Goal: Information Seeking & Learning: Check status

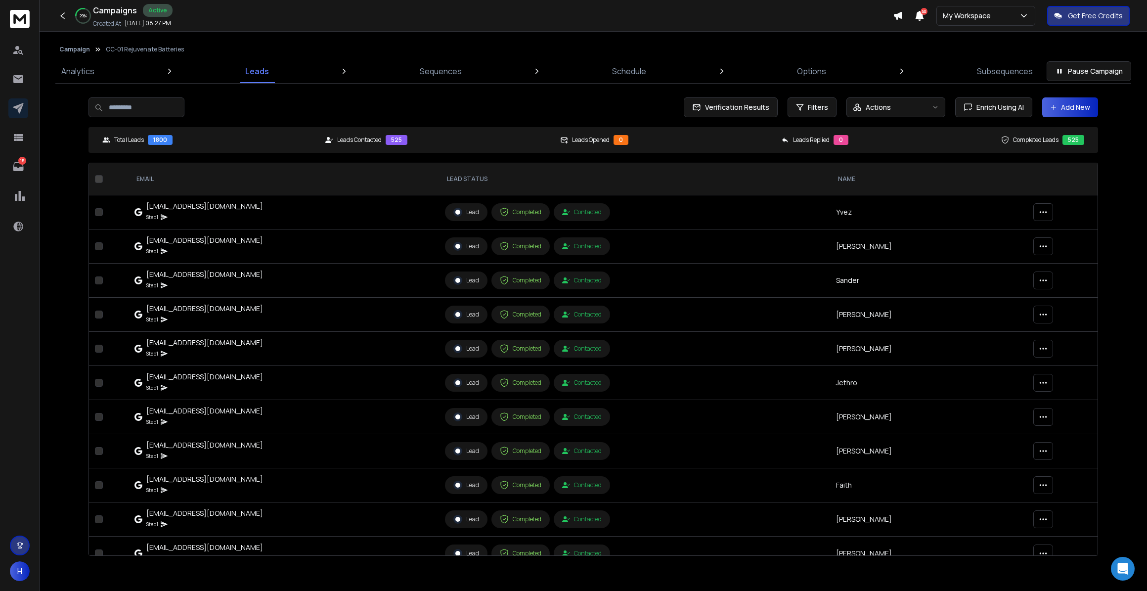
click at [175, 215] on div "Step 1" at bounding box center [204, 217] width 117 height 10
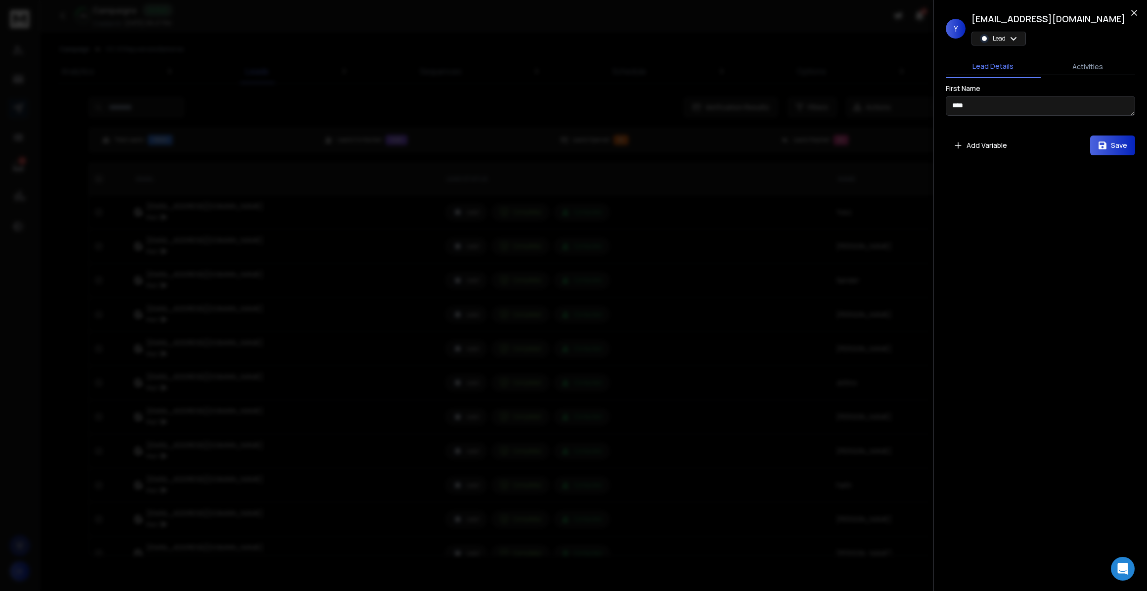
click at [1131, 15] on icon "button" at bounding box center [1134, 13] width 10 height 10
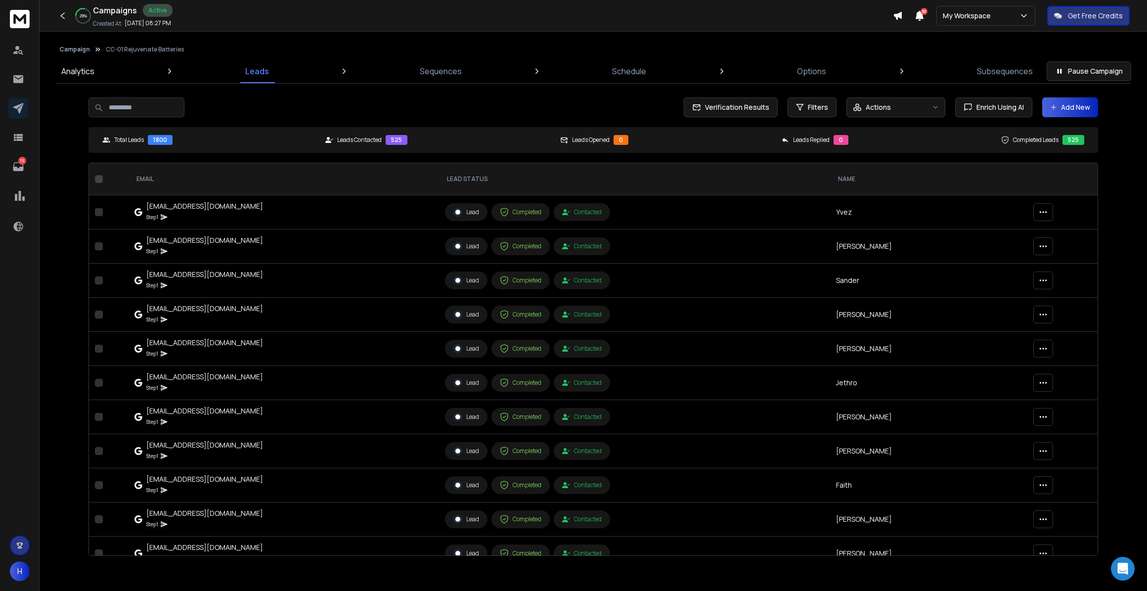
click at [89, 69] on p "Analytics" at bounding box center [77, 71] width 33 height 12
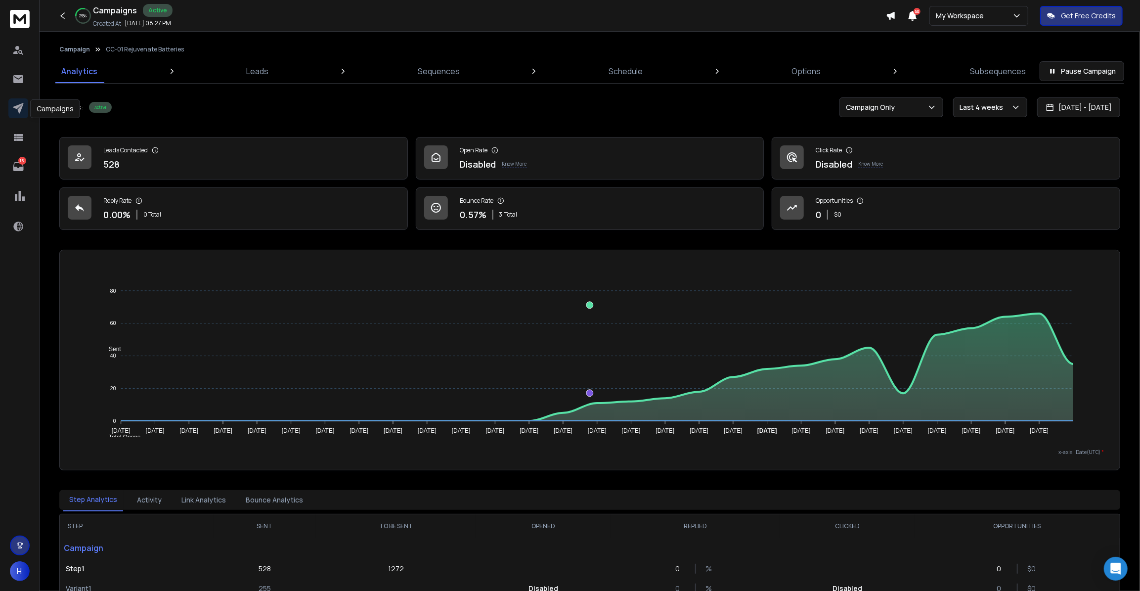
click at [22, 110] on icon at bounding box center [18, 108] width 12 height 12
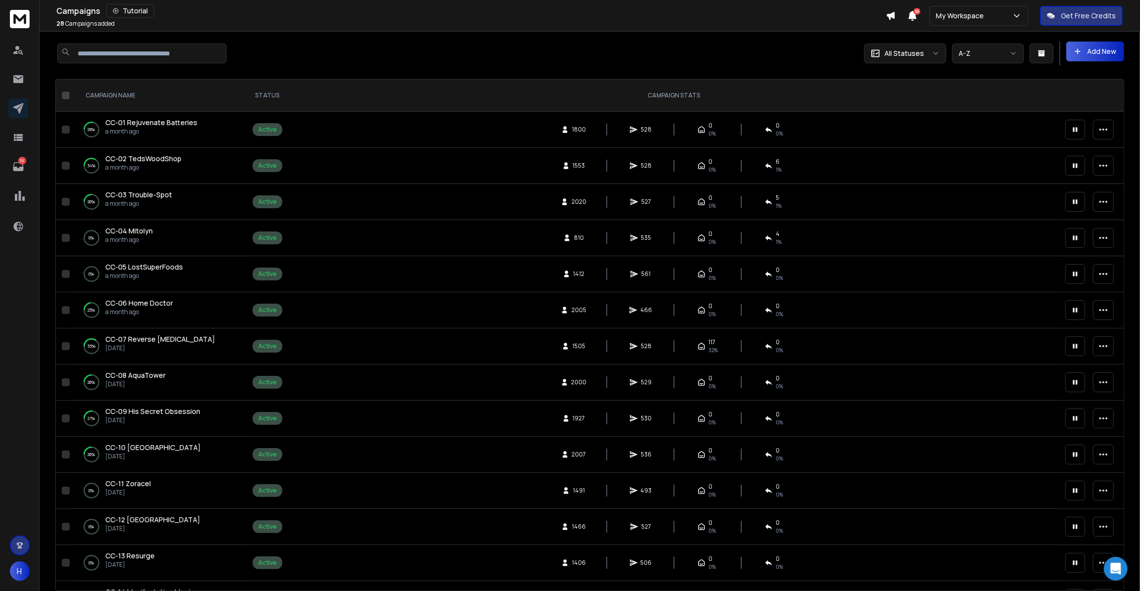
click at [182, 272] on div "0 % CC-05 LostSuperFoods a month ago" at bounding box center [160, 274] width 153 height 24
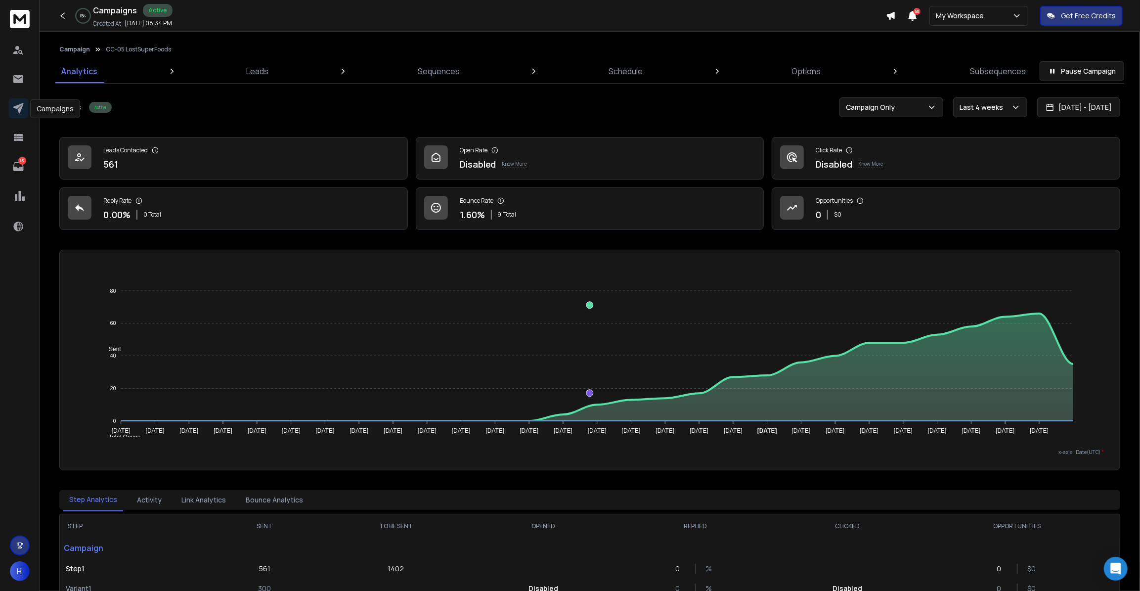
click at [19, 108] on icon at bounding box center [18, 108] width 12 height 12
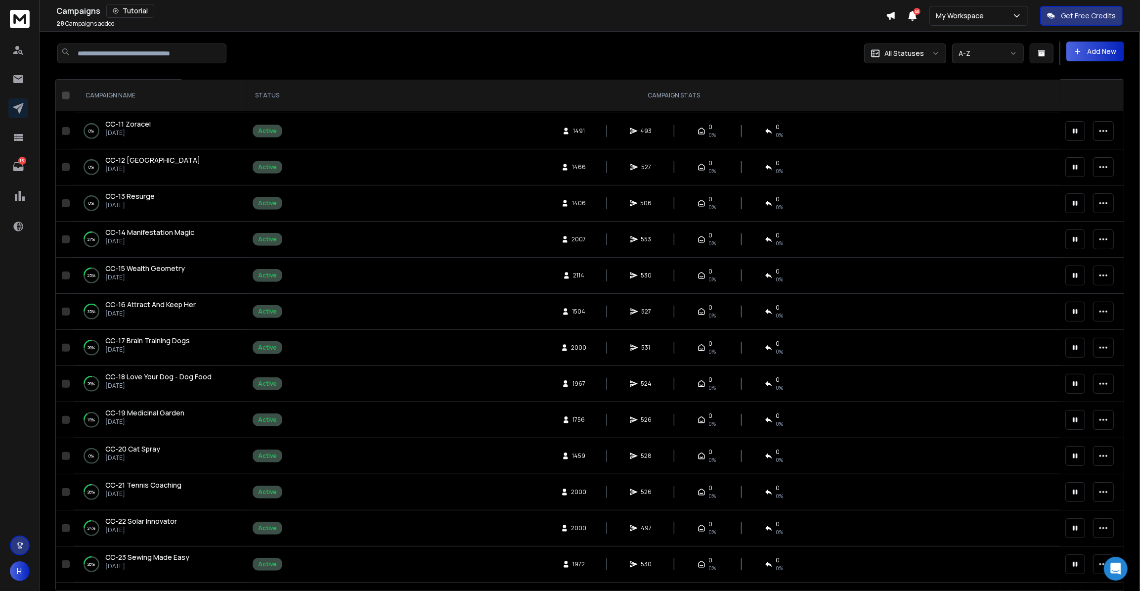
scroll to position [449, 0]
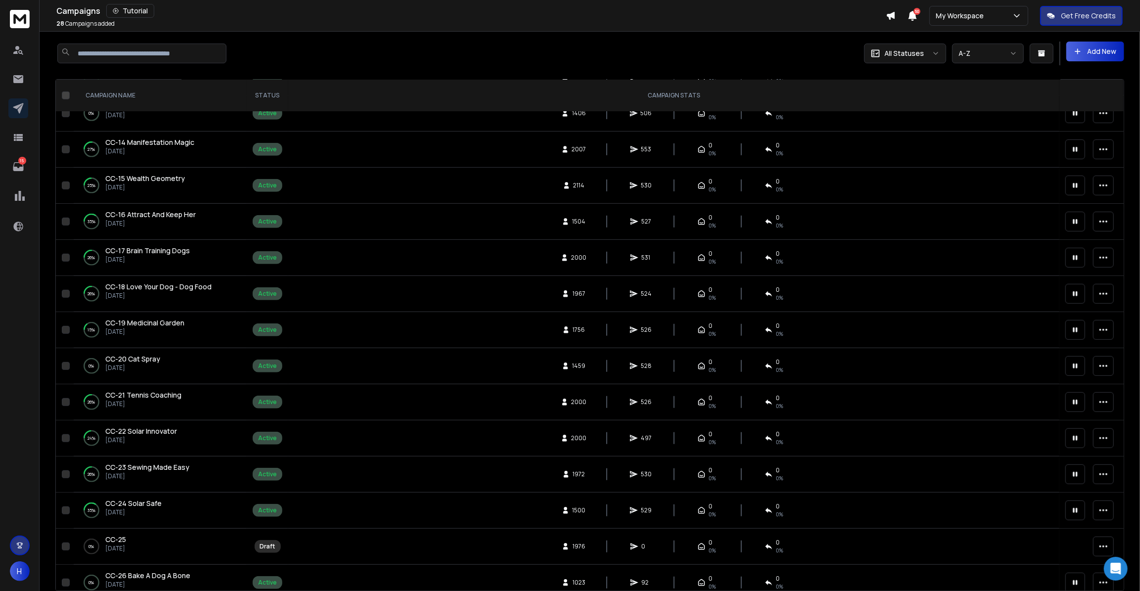
click at [213, 471] on div "26 % CC-23 Sewing Made Easy [DATE]" at bounding box center [160, 474] width 153 height 24
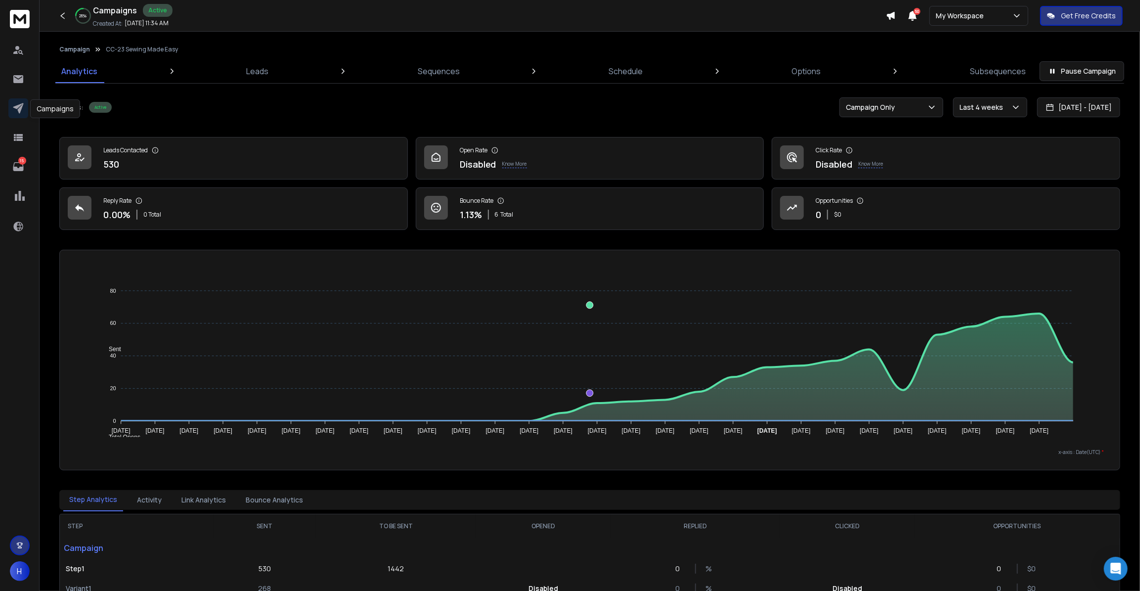
click at [16, 108] on icon at bounding box center [18, 108] width 10 height 10
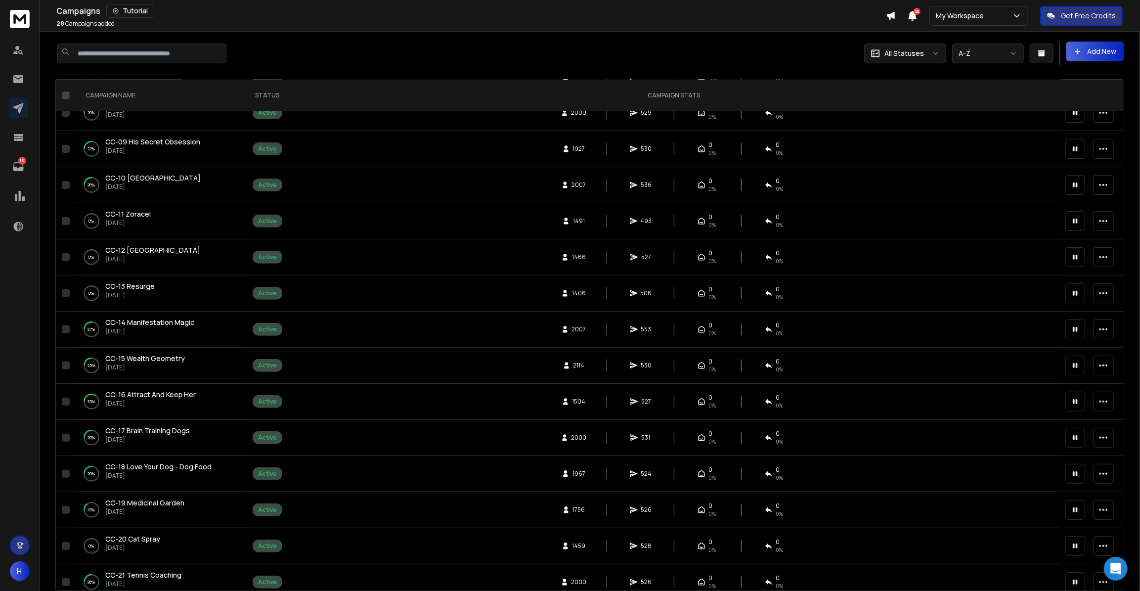
scroll to position [537, 0]
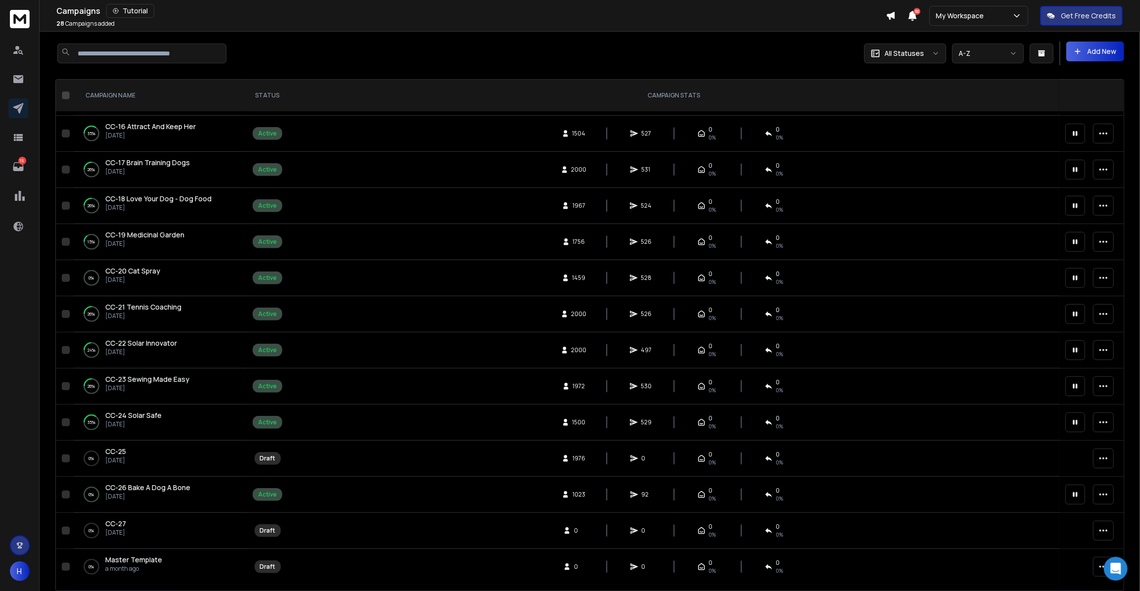
click at [198, 490] on div "0 % CC-26 Bake A Dog A Bone [DATE]" at bounding box center [160, 495] width 153 height 24
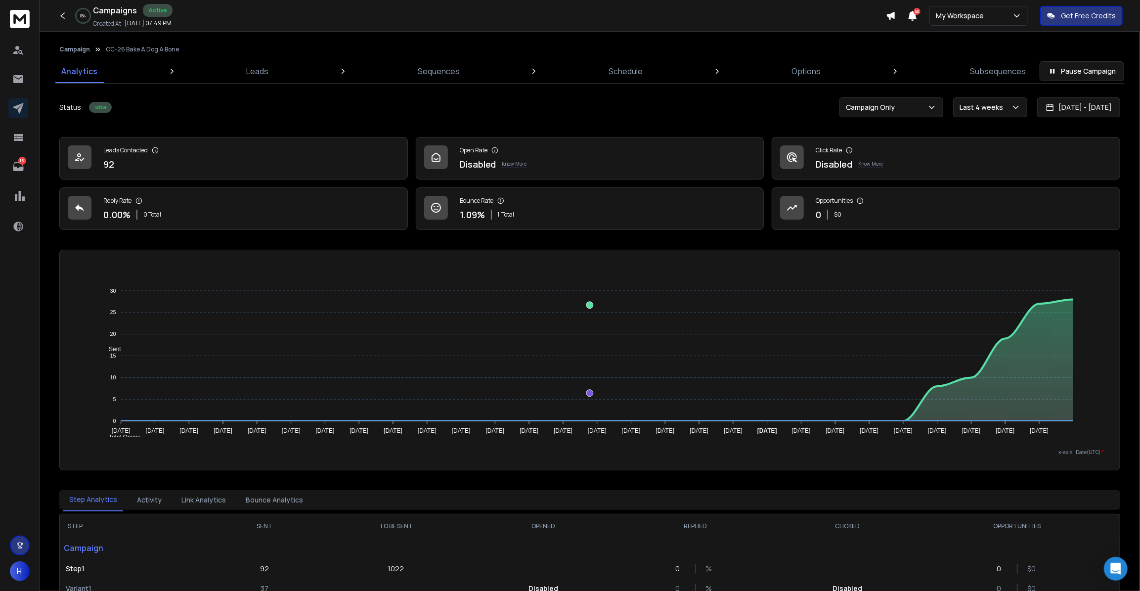
click at [837, 75] on div "Analytics Leads Sequences Schedule Options Subsequences" at bounding box center [543, 71] width 977 height 24
click at [808, 72] on p "Options" at bounding box center [806, 71] width 29 height 12
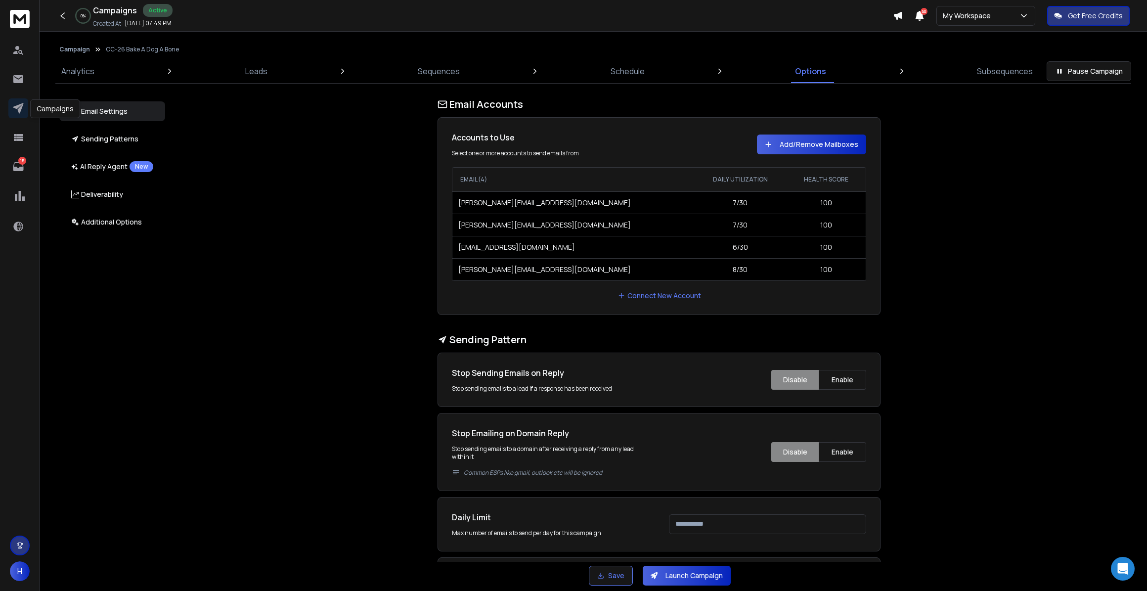
click at [14, 107] on icon at bounding box center [18, 108] width 12 height 12
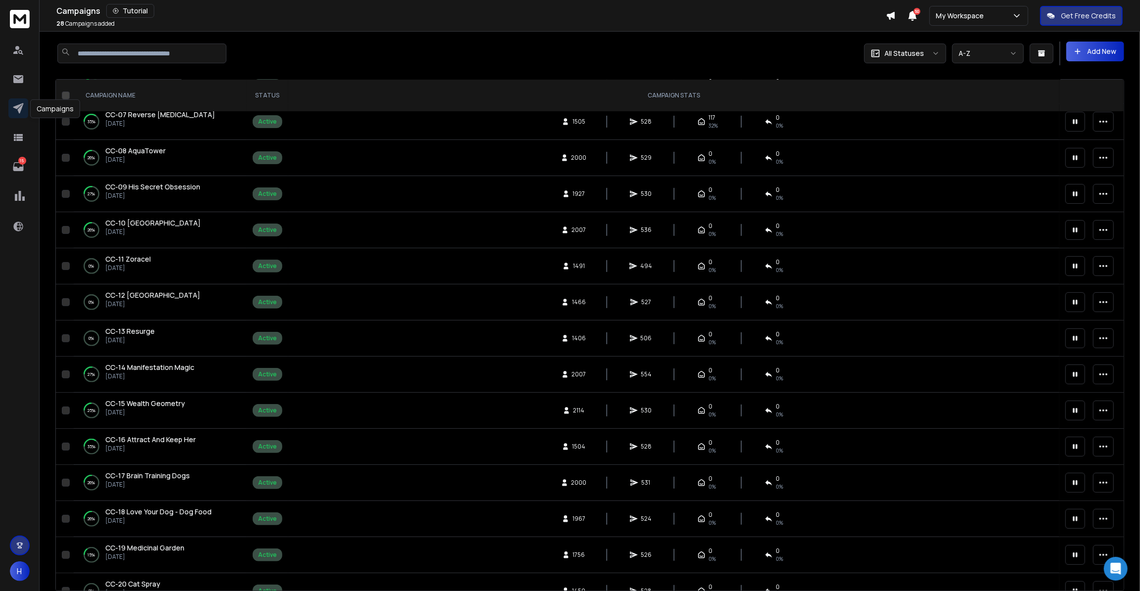
scroll to position [179, 0]
